Goal: Task Accomplishment & Management: Manage account settings

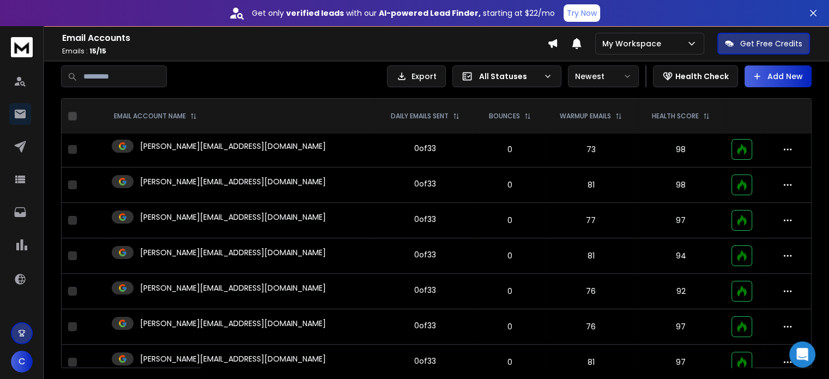
scroll to position [304, 0]
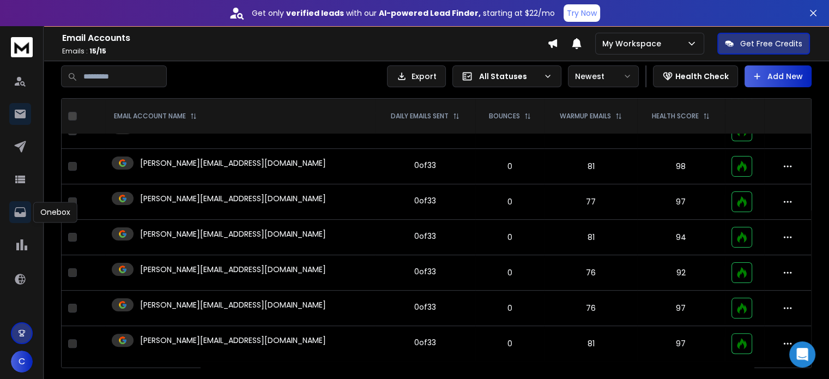
click at [26, 215] on icon at bounding box center [20, 212] width 13 height 13
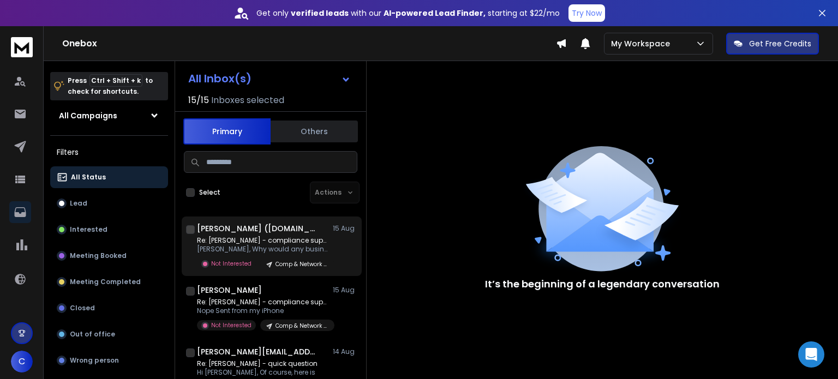
click at [291, 245] on p "[PERSON_NAME], Why would any business" at bounding box center [262, 249] width 131 height 9
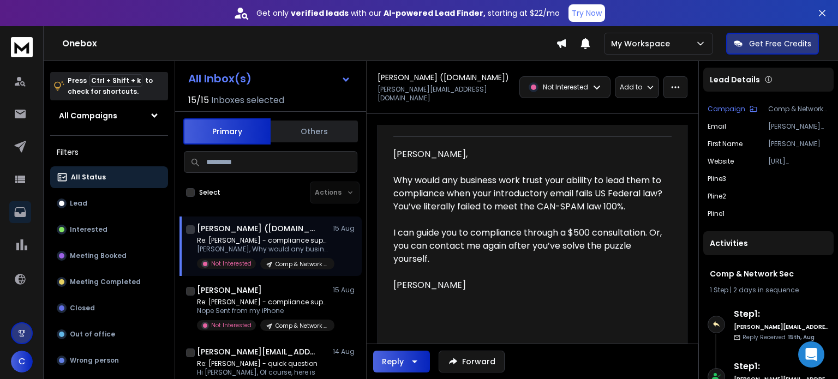
scroll to position [164, 0]
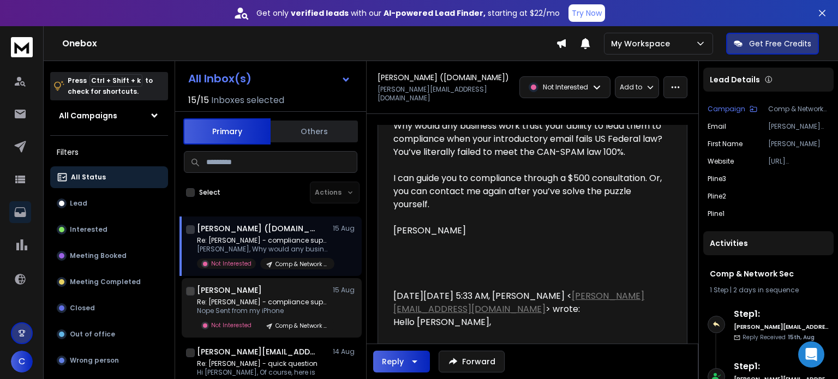
click at [297, 299] on p "Re: [PERSON_NAME] - compliance support" at bounding box center [262, 302] width 131 height 9
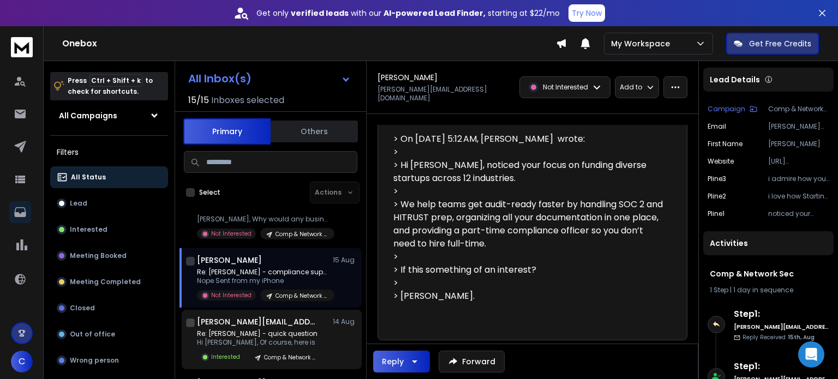
scroll to position [55, 0]
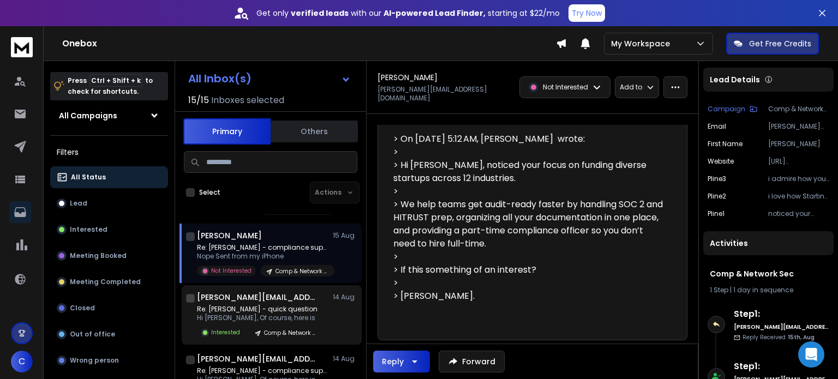
click at [303, 313] on p "Re: [PERSON_NAME] - quick question" at bounding box center [260, 309] width 126 height 9
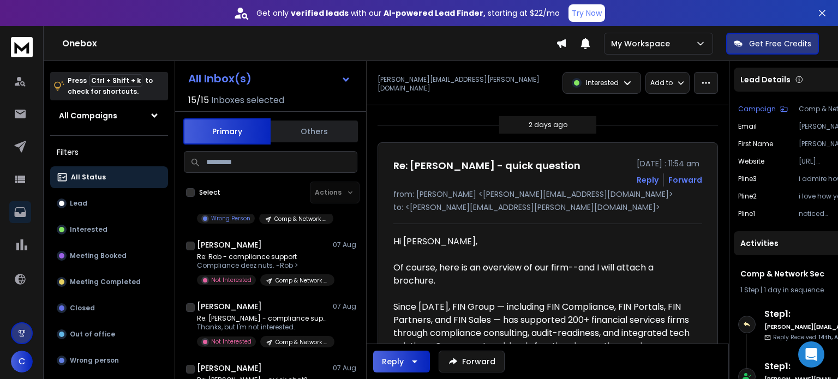
scroll to position [764, 0]
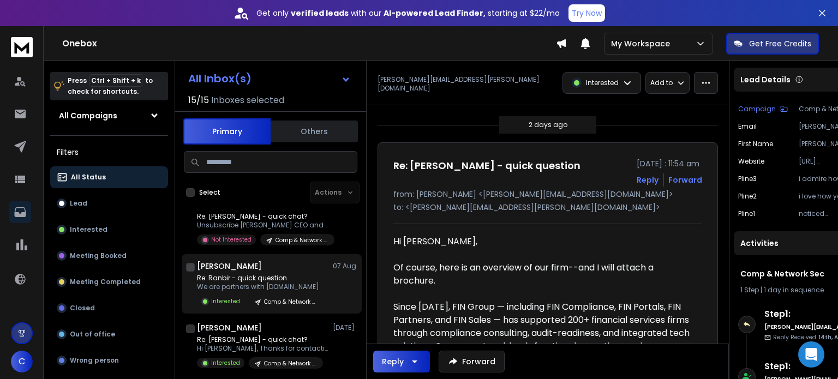
click at [275, 292] on div "Re: Ranbir - quick question We are partners with [DOMAIN_NAME] Interested Comp …" at bounding box center [260, 290] width 126 height 33
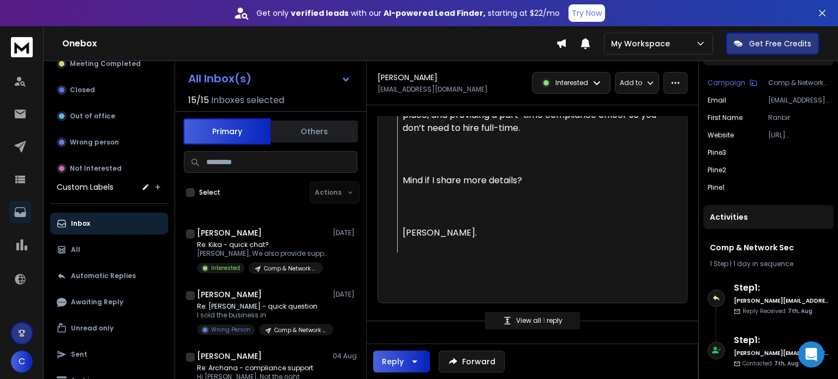
scroll to position [248, 0]
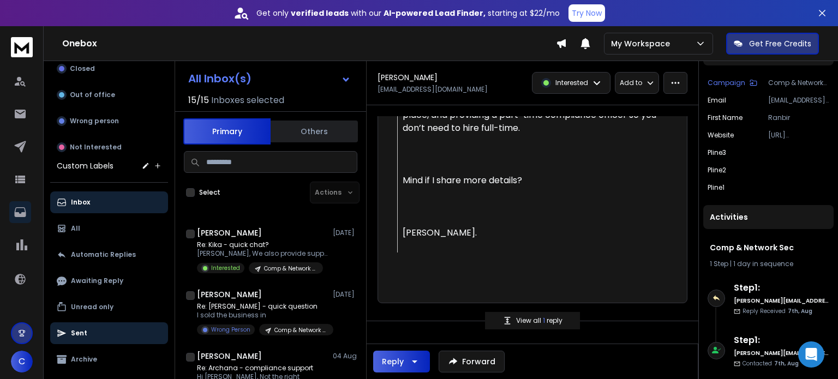
click at [79, 329] on p "Sent" at bounding box center [79, 333] width 16 height 9
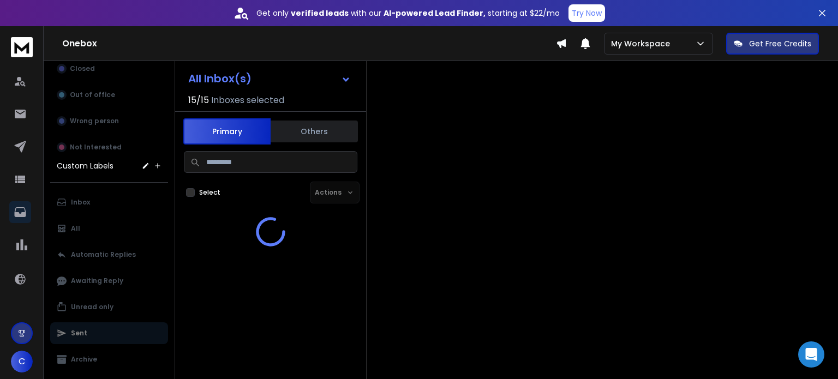
scroll to position [0, 0]
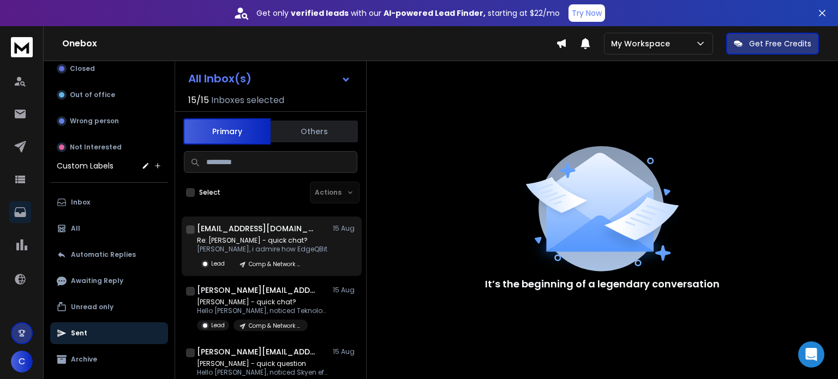
click at [291, 248] on p "[PERSON_NAME], i admire how EdgeQBit" at bounding box center [262, 249] width 130 height 9
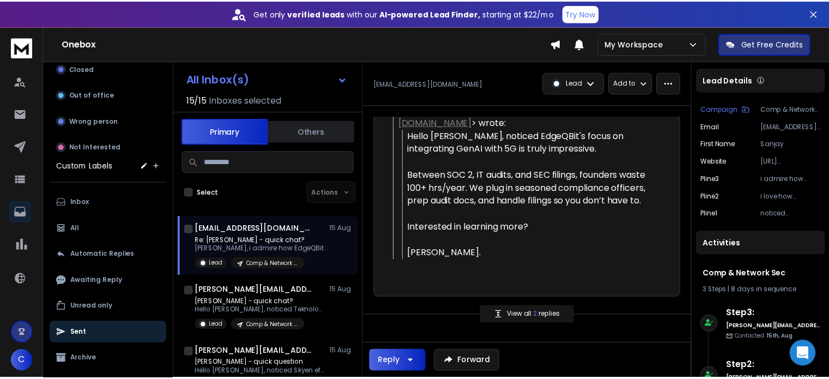
scroll to position [491, 0]
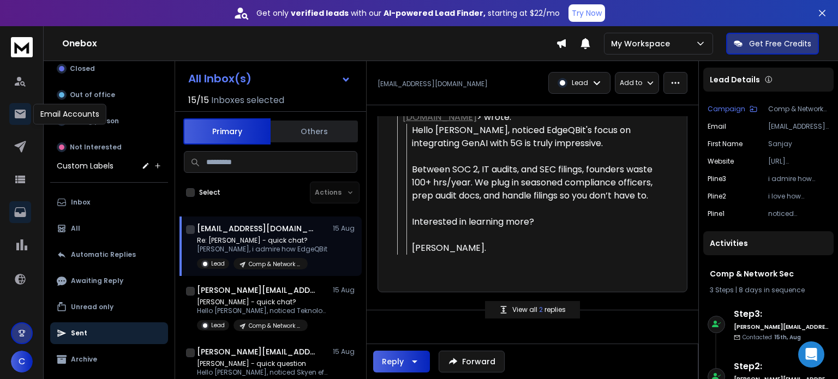
click at [24, 111] on icon at bounding box center [20, 114] width 11 height 9
